Goal: Information Seeking & Learning: Check status

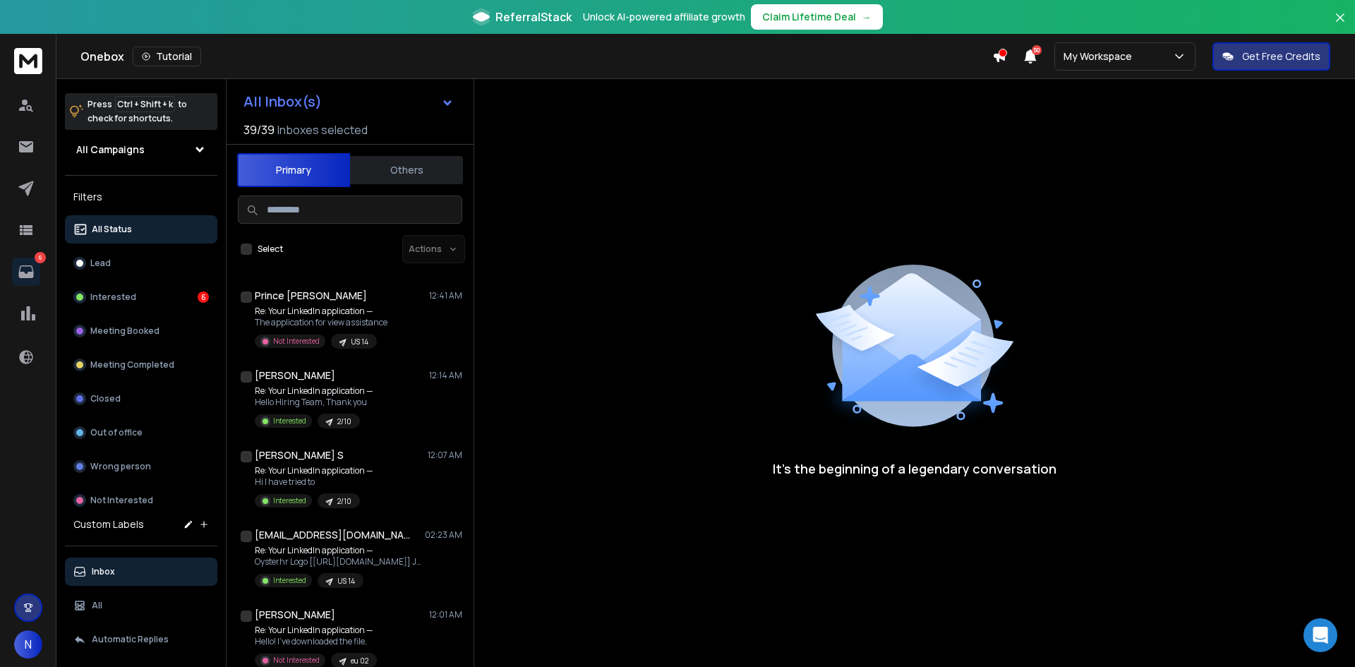
scroll to position [13024, 0]
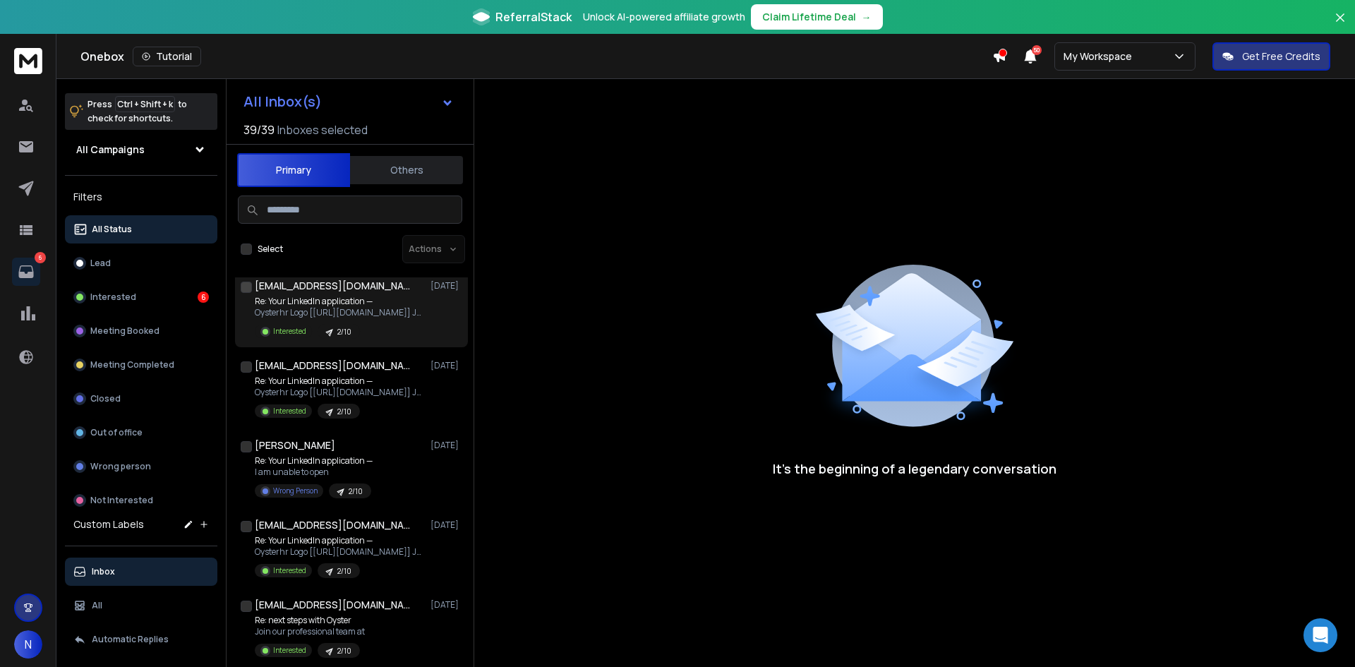
click at [375, 317] on p "Oysterhr Logo [[URL][DOMAIN_NAME]] JOIN OUR PROFESSIONAL TEAM Dear, Thank" at bounding box center [339, 312] width 169 height 11
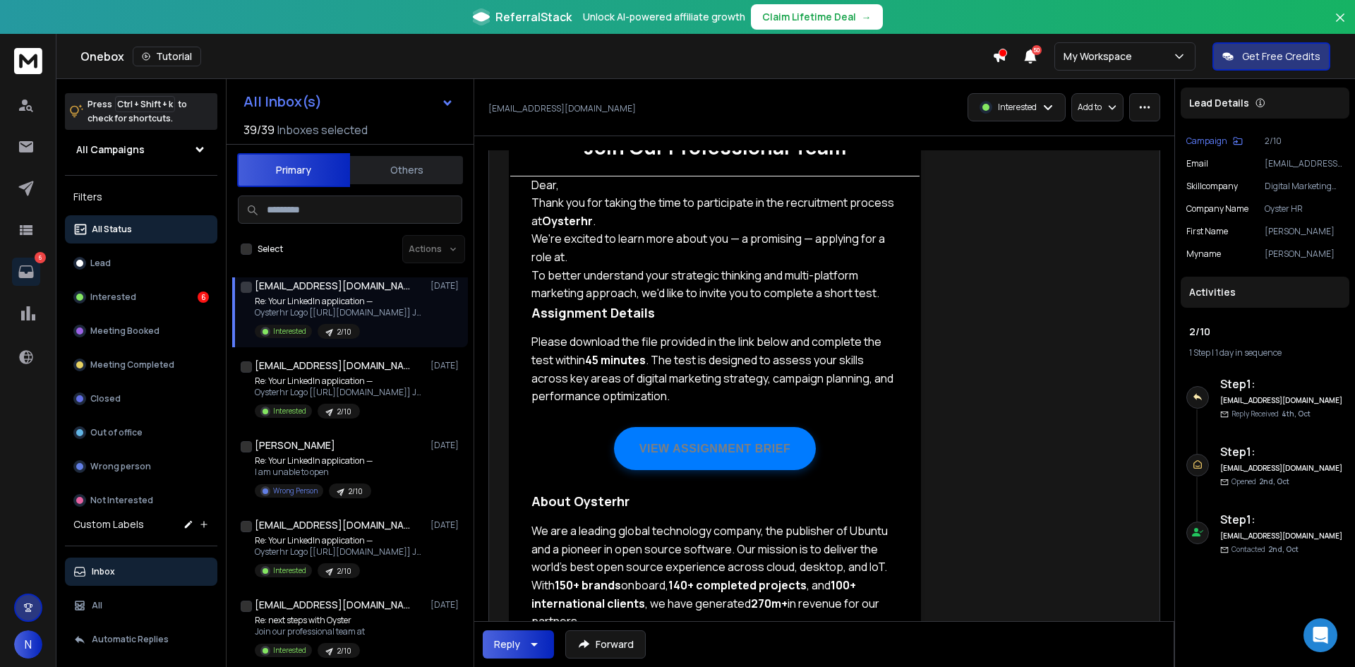
scroll to position [282, 0]
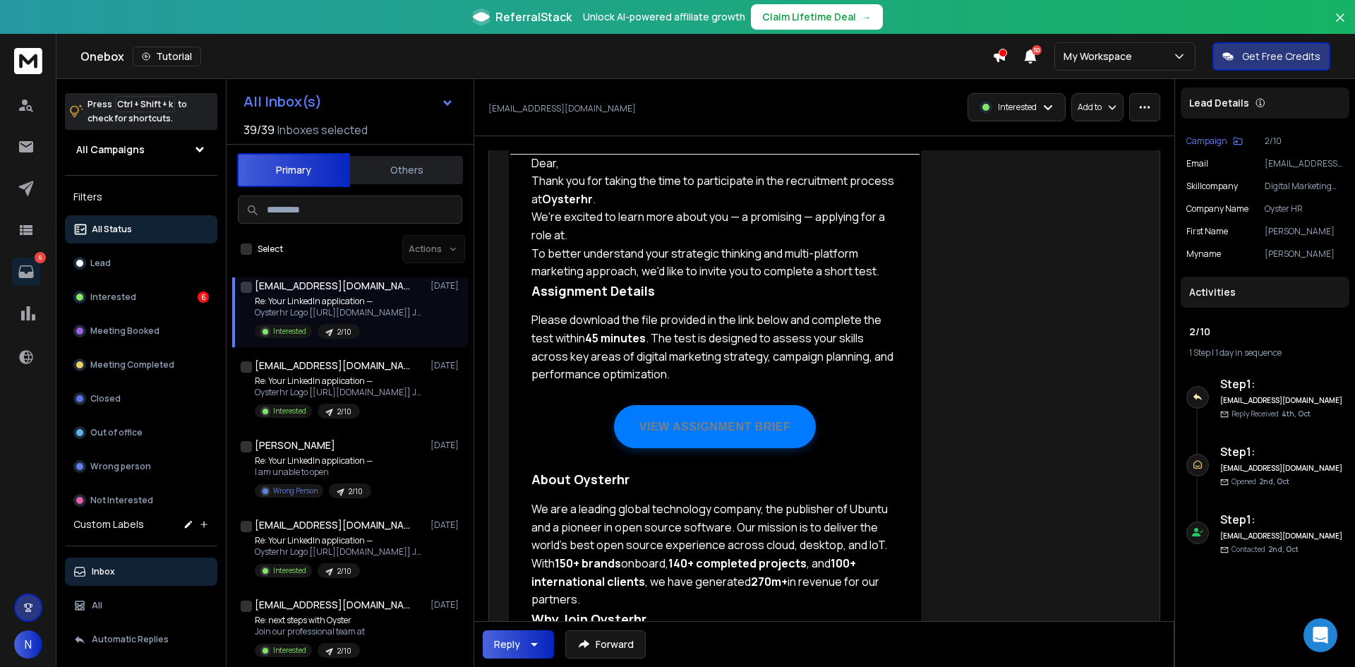
click at [1021, 371] on div "Re: Your LinkedIn application — next steps with Oyster HR [DATE] : 09:59 am Rep…" at bounding box center [824, 447] width 631 height 1050
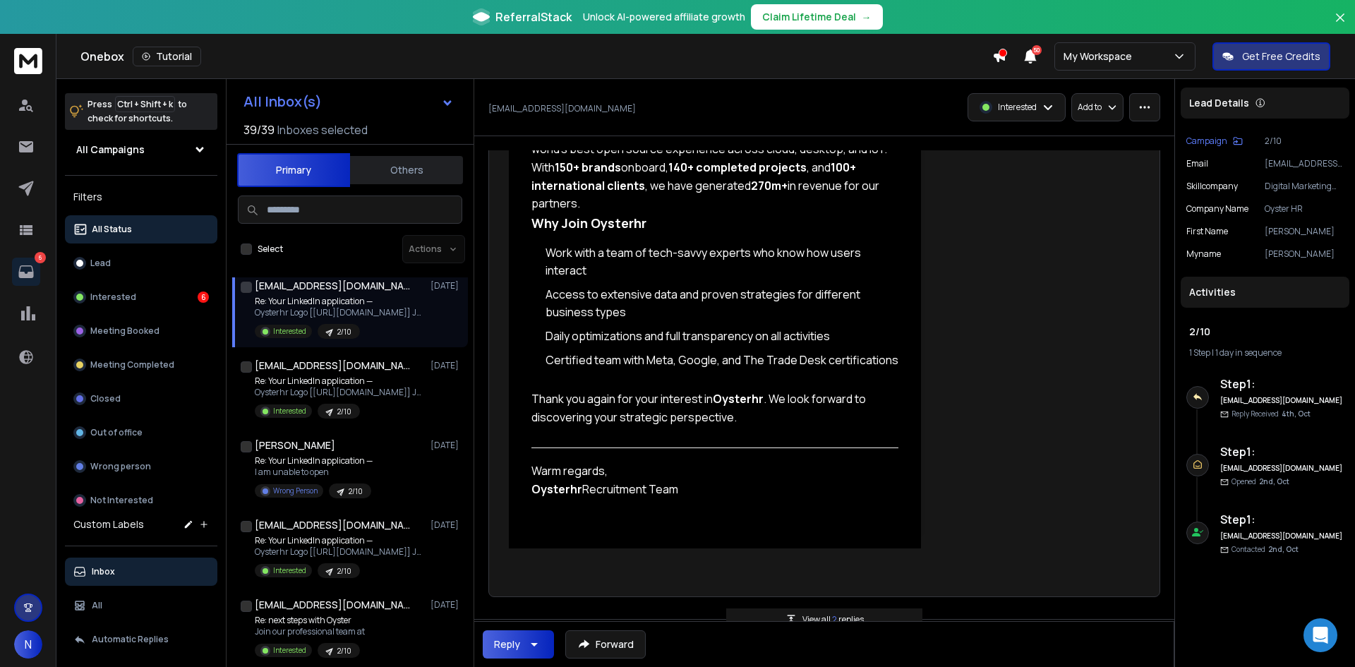
scroll to position [721, 0]
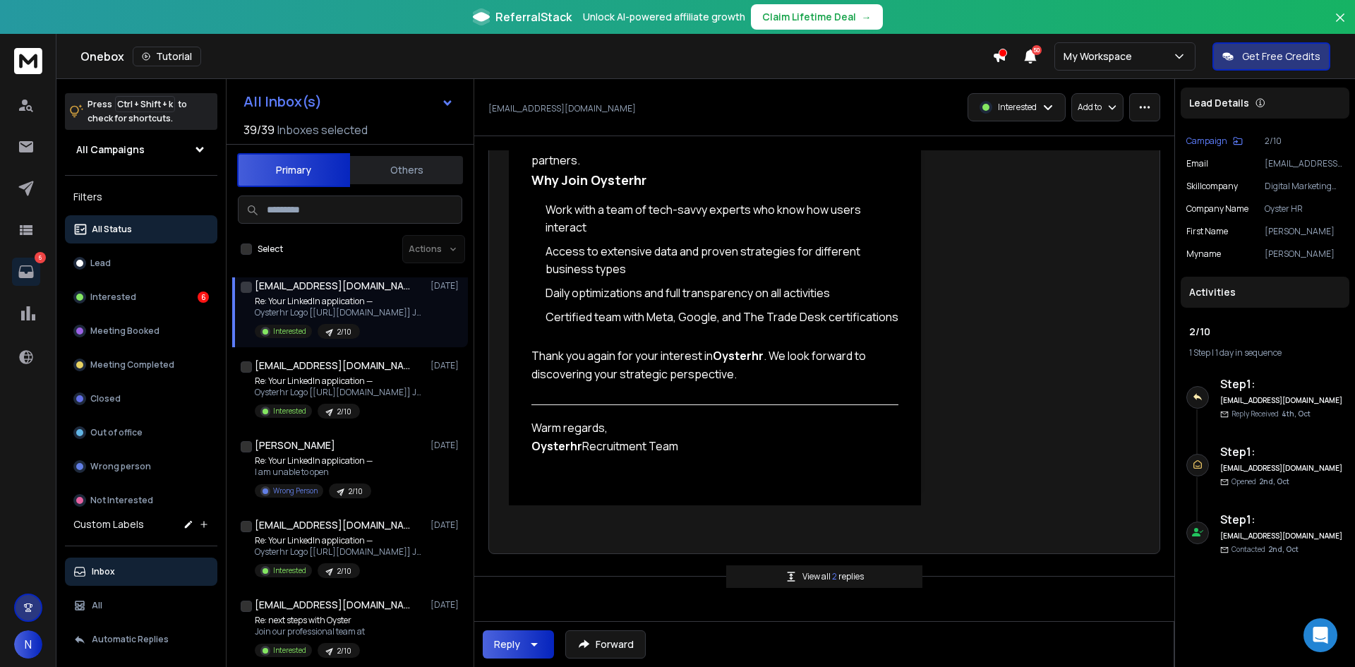
click at [820, 578] on p "View all 2 replies" at bounding box center [833, 576] width 61 height 11
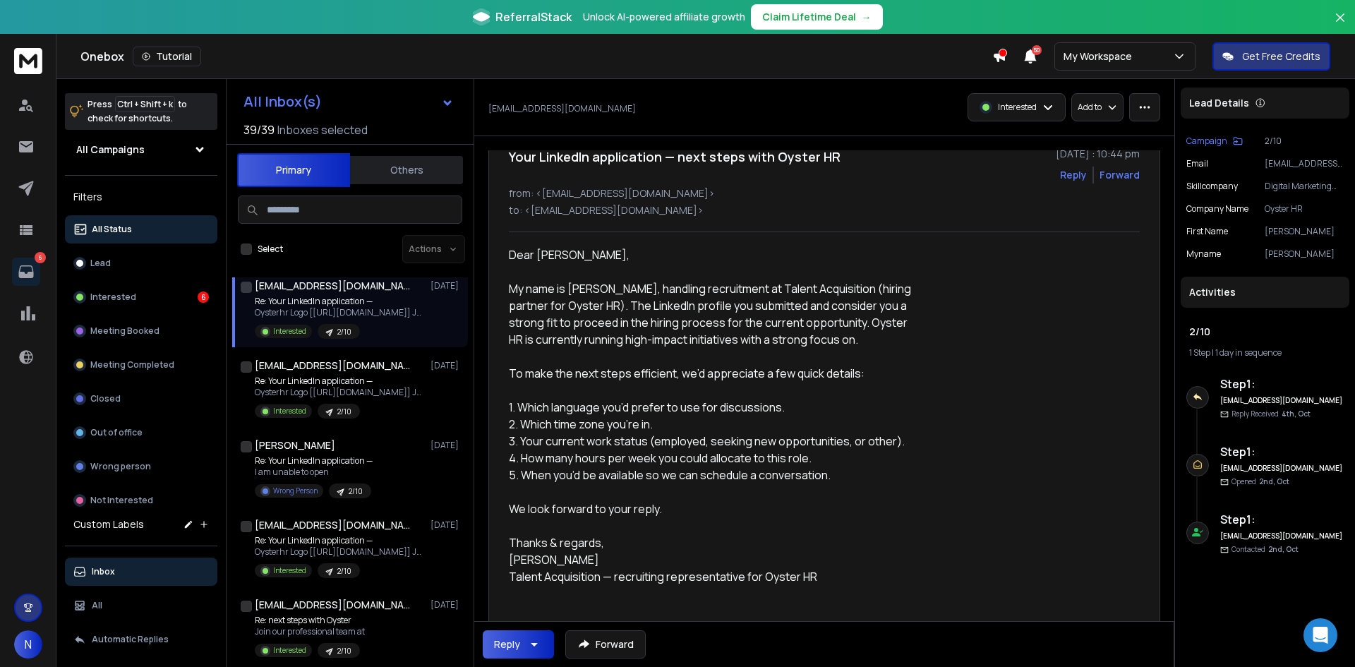
scroll to position [2403, 0]
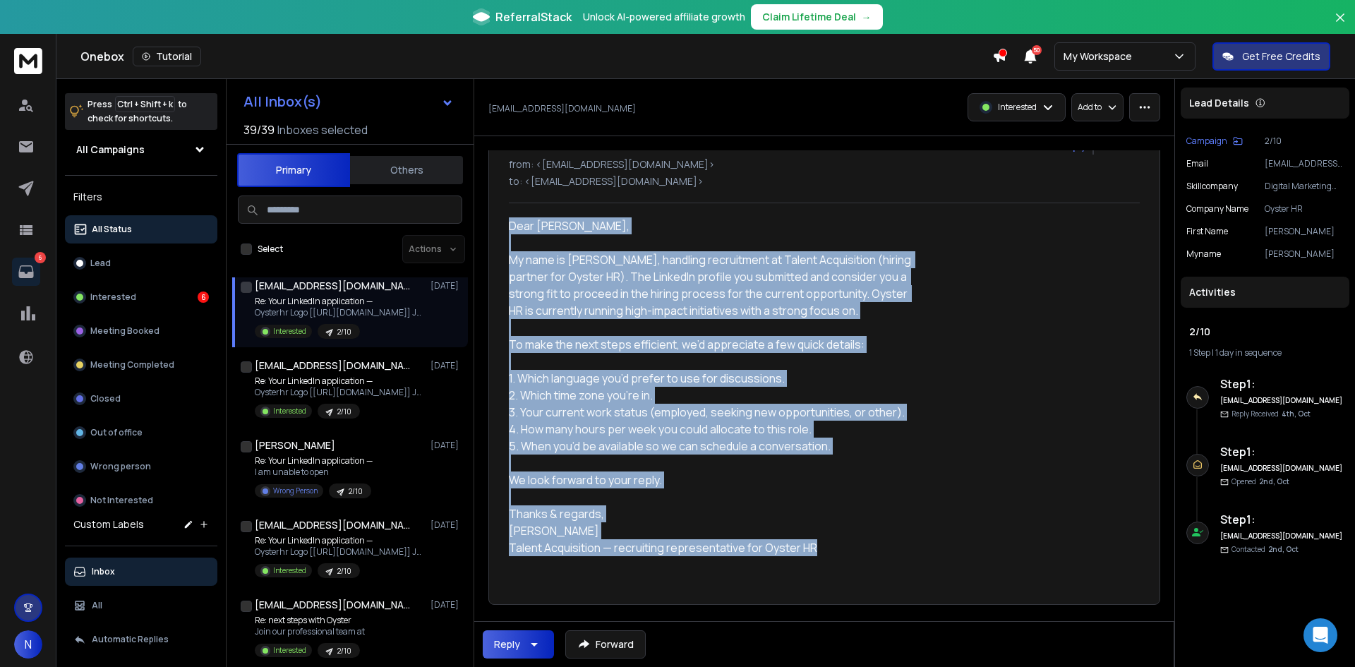
drag, startPoint x: 829, startPoint y: 530, endPoint x: 508, endPoint y: 212, distance: 452.3
click at [508, 212] on div "Your LinkedIn application — next steps with Oyster HR [DATE] : 10:44 pm Reply F…" at bounding box center [825, 351] width 672 height 508
copy div "Dear [PERSON_NAME], My name is [PERSON_NAME], handling recruitment at Talent Ac…"
click at [947, 367] on div "Your LinkedIn application — next steps with Oyster HR [DATE] : 10:44 pm Reply F…" at bounding box center [824, 351] width 631 height 467
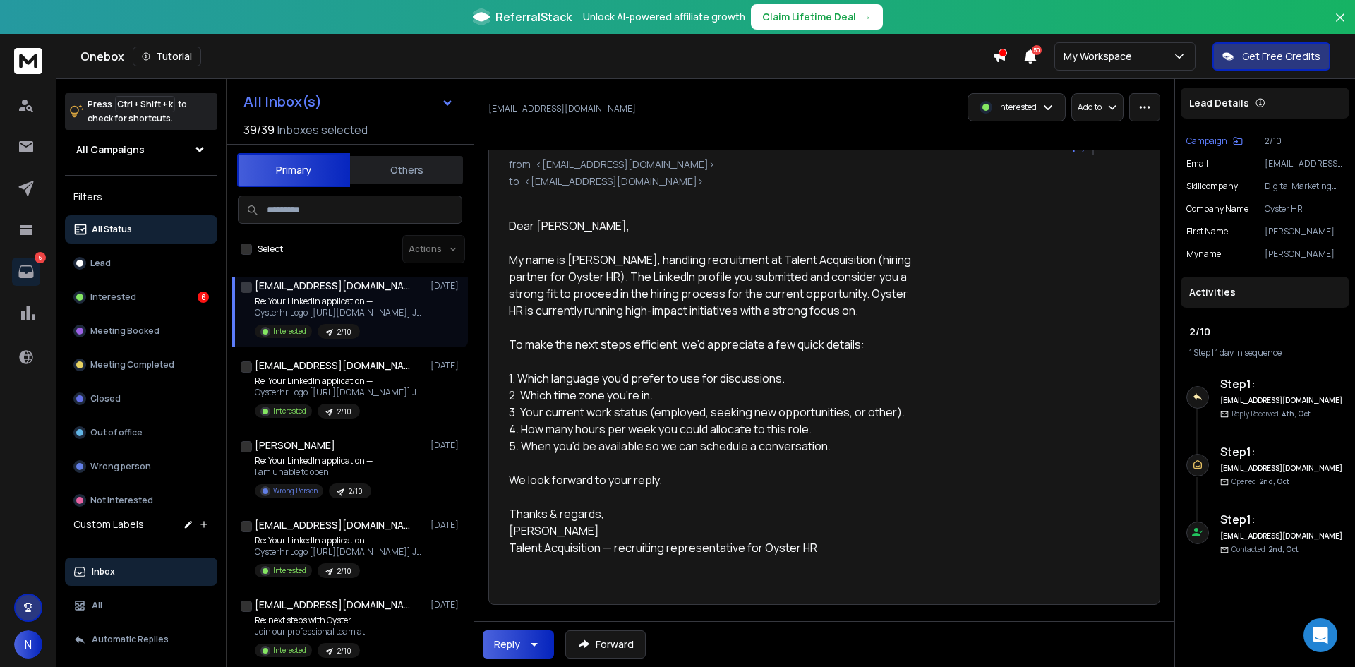
drag, startPoint x: 1061, startPoint y: 437, endPoint x: 1045, endPoint y: 436, distance: 16.3
click at [1061, 437] on div "Your LinkedIn application — next steps with Oyster HR [DATE] : 10:44 pm Reply F…" at bounding box center [824, 351] width 631 height 467
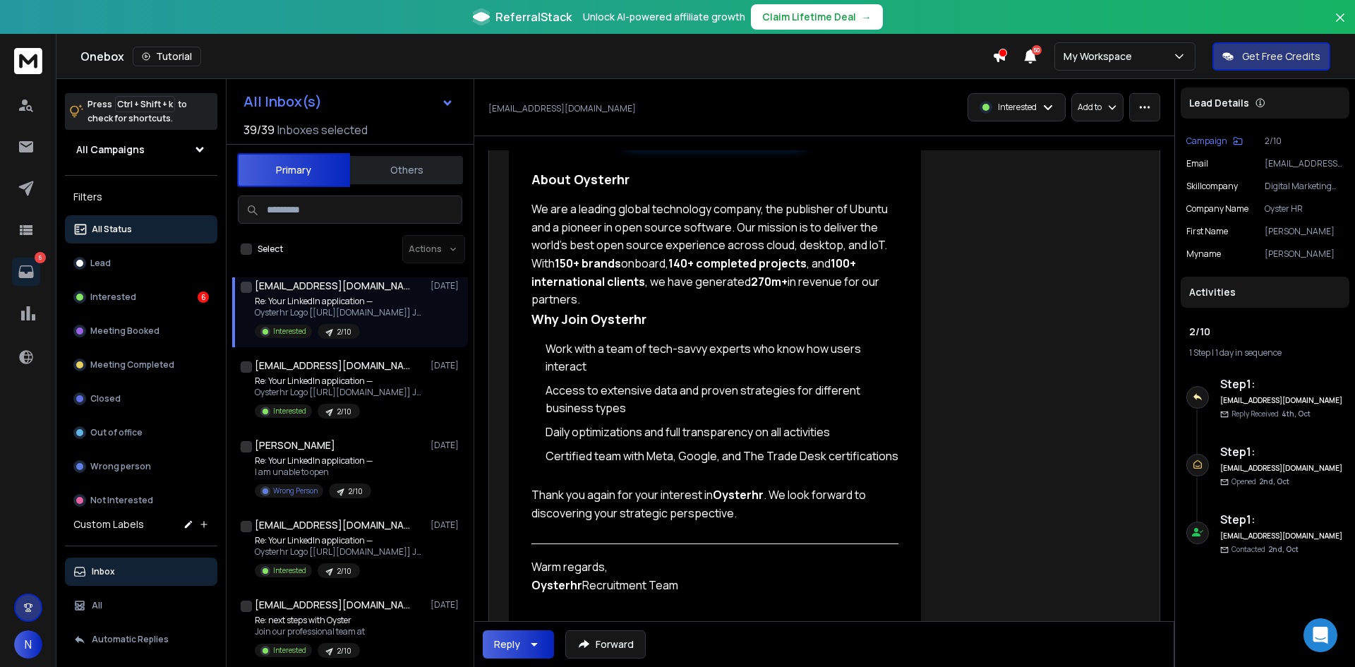
scroll to position [253, 0]
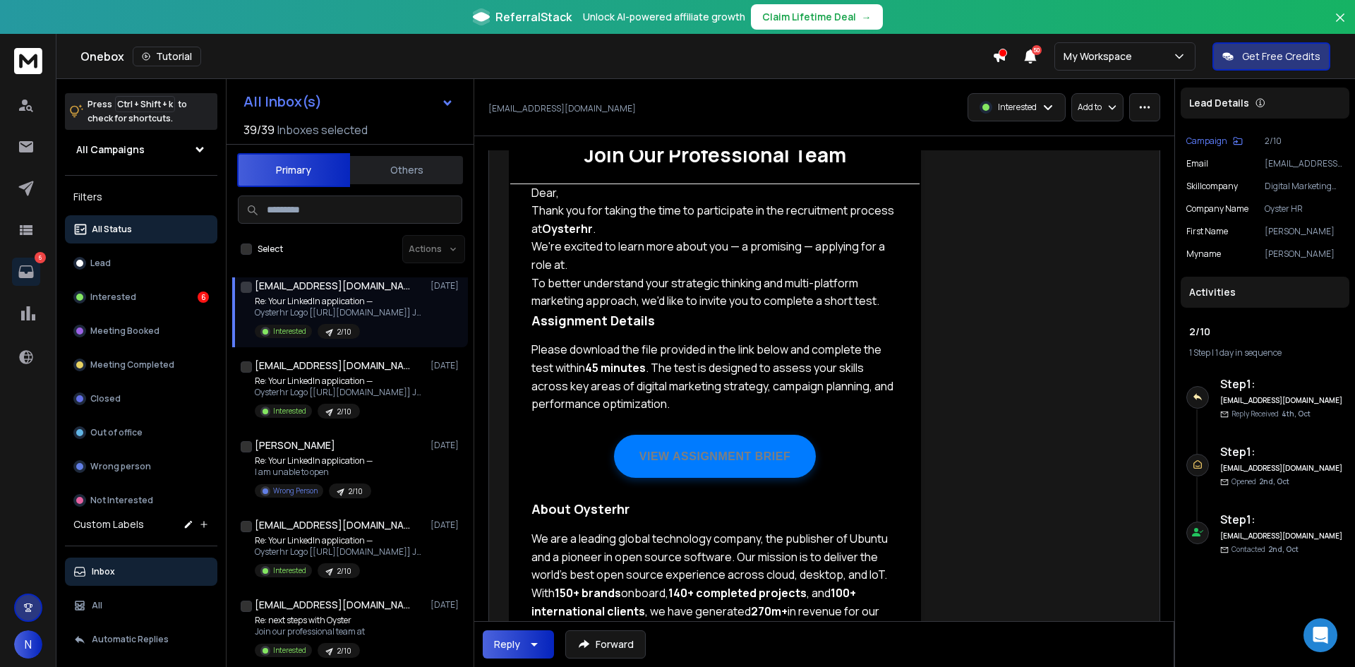
drag, startPoint x: 695, startPoint y: 337, endPoint x: 527, endPoint y: 199, distance: 217.7
click at [527, 199] on td "Dear, Thank you for taking the time to participate in the recruitment process a…" at bounding box center [714, 572] width 409 height 777
copy div "Lore, Ipsum dol sit ametco adi elit se doeiusmodte in utl etdoloremag aliquae a…"
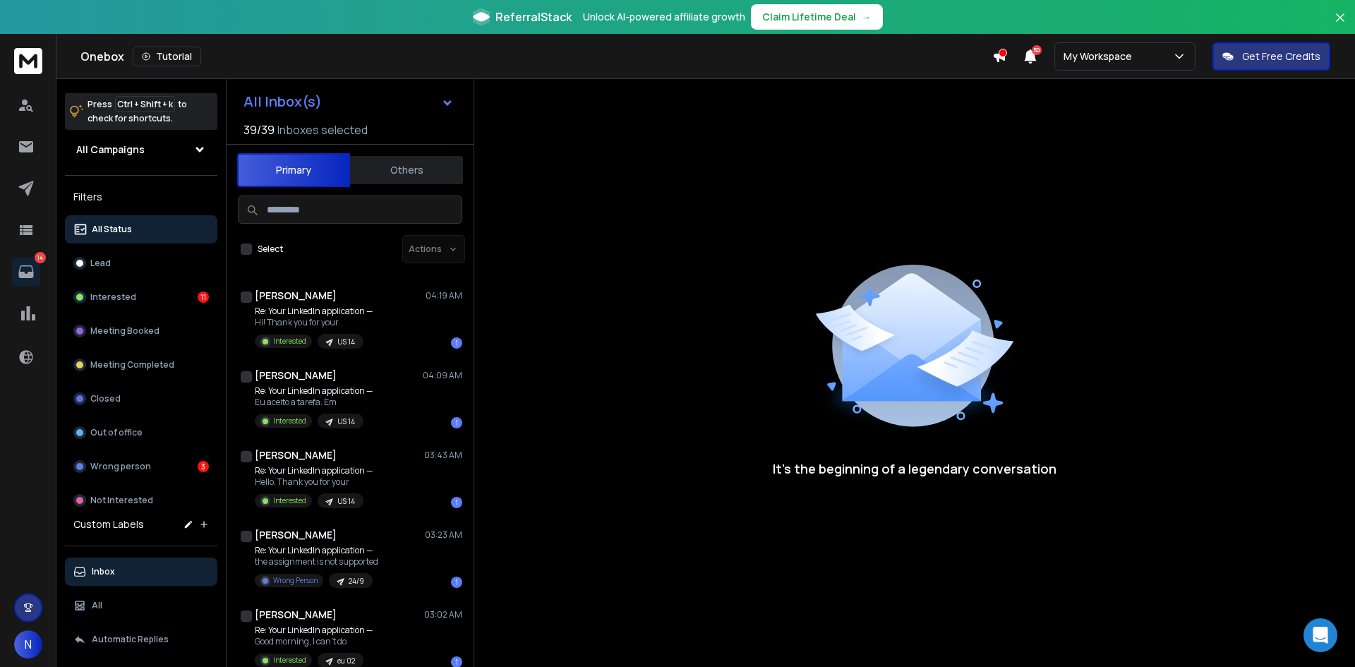
drag, startPoint x: 931, startPoint y: 599, endPoint x: 834, endPoint y: 634, distance: 102.7
click at [932, 599] on div "It’s the beginning of a legendary conversation" at bounding box center [914, 362] width 881 height 567
click at [1045, 626] on div "It’s the beginning of a legendary conversation" at bounding box center [914, 362] width 881 height 567
